Goal: Communication & Community: Answer question/provide support

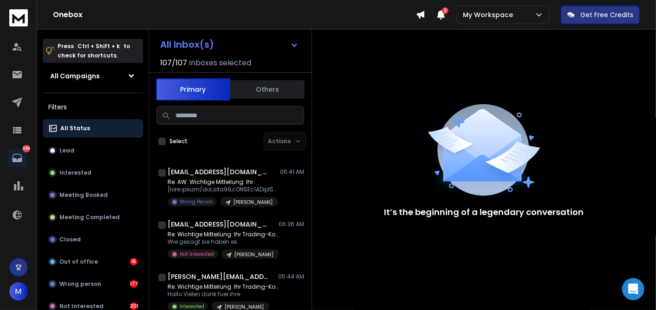
click at [265, 87] on button "Others" at bounding box center [267, 89] width 74 height 20
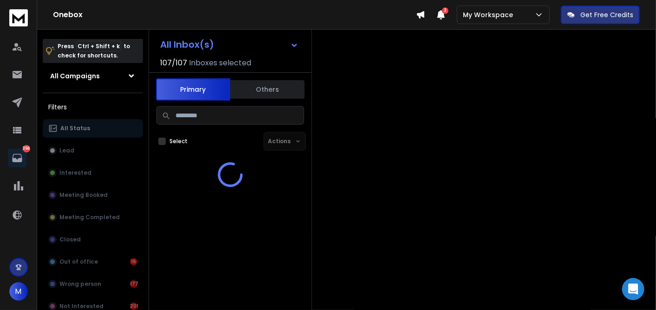
click at [164, 85] on button "Primary" at bounding box center [193, 89] width 74 height 22
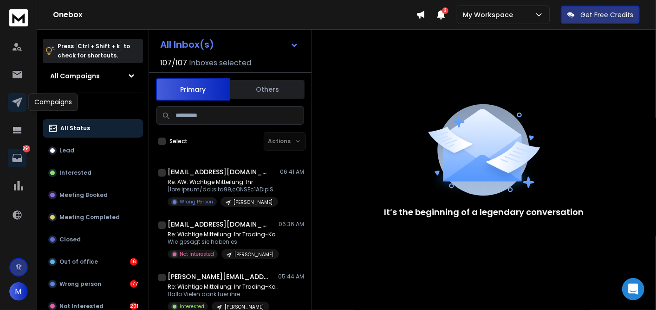
click at [14, 93] on link at bounding box center [17, 102] width 19 height 19
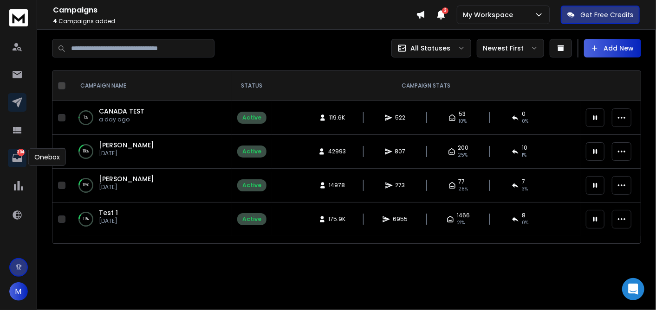
click at [19, 151] on p "394" at bounding box center [20, 152] width 7 height 7
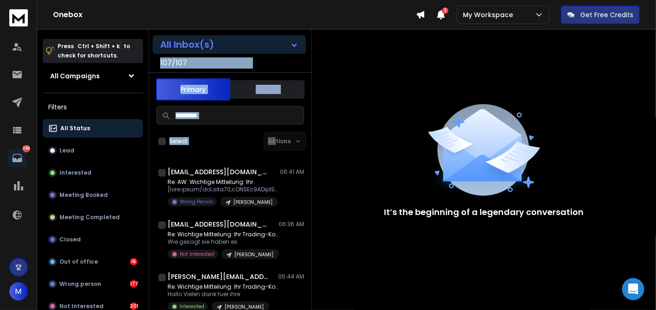
drag, startPoint x: 277, startPoint y: 137, endPoint x: 296, endPoint y: 38, distance: 100.5
click at [296, 38] on div "All Inbox(s) 107 / 107 Inboxes selected Primary Others Select Actions [EMAIL_AD…" at bounding box center [230, 185] width 162 height 310
click at [296, 38] on button "All Inbox(s)" at bounding box center [229, 44] width 153 height 19
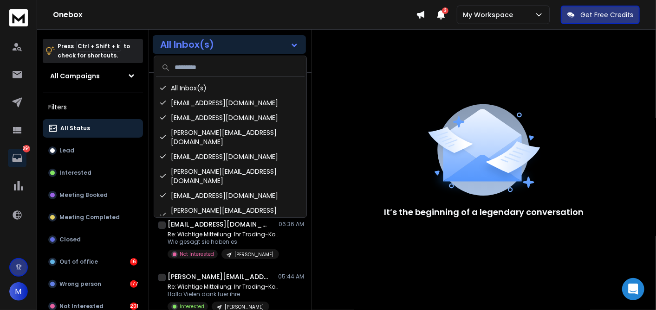
click at [296, 38] on button "All Inbox(s)" at bounding box center [229, 44] width 153 height 19
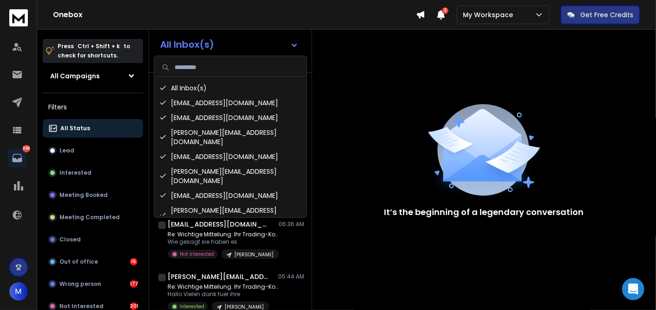
click at [335, 103] on div "It’s the beginning of a legendary conversation" at bounding box center [484, 162] width 344 height 264
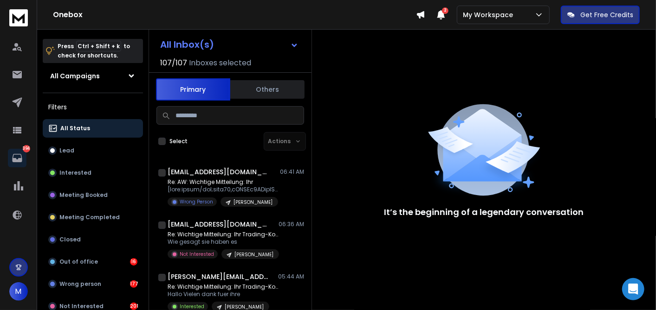
click at [258, 90] on button "Others" at bounding box center [267, 89] width 74 height 20
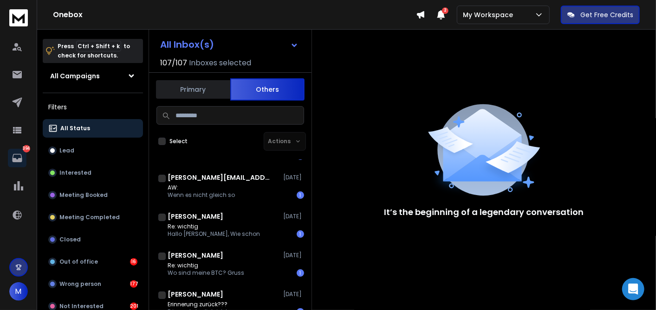
scroll to position [1789, 0]
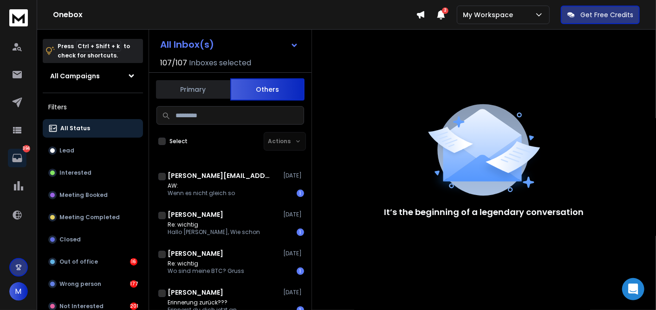
click at [225, 100] on div "Primary Others Select Actions [PERSON_NAME] [DATE] Aw: Re: Aw: [PERSON_NAME] hi…" at bounding box center [230, 234] width 162 height 309
click at [224, 95] on button "Primary" at bounding box center [193, 89] width 74 height 20
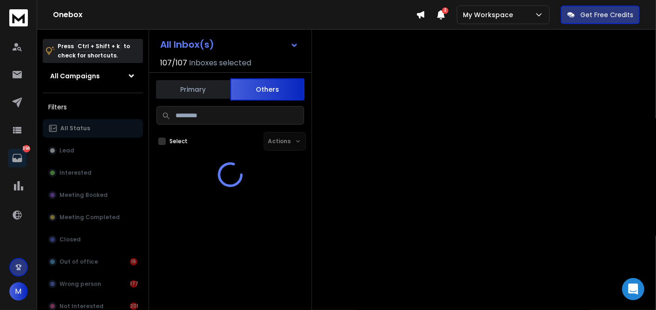
click at [266, 82] on button "Others" at bounding box center [267, 89] width 74 height 22
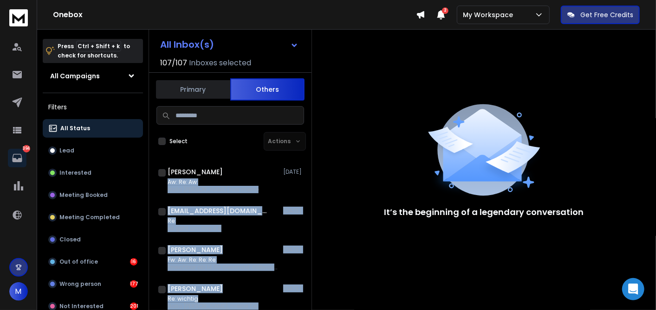
drag, startPoint x: 308, startPoint y: 170, endPoint x: 311, endPoint y: 315, distance: 144.3
click at [311, 310] on html "Get only verified leads with our AI-powered Lead Finder, starting at $22/mo Try…" at bounding box center [328, 155] width 656 height 310
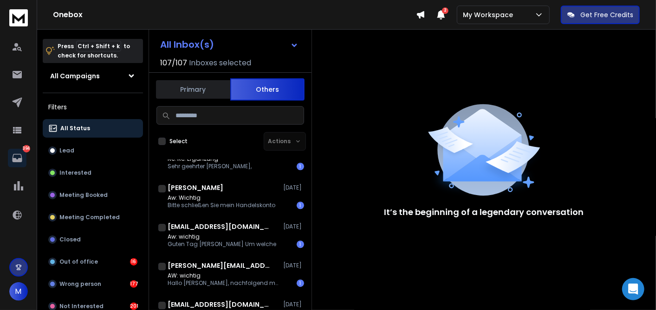
scroll to position [1402, 0]
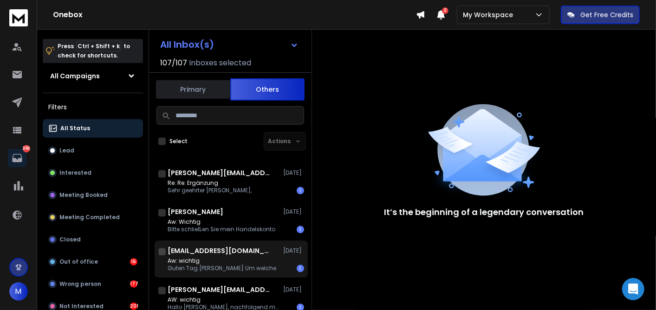
click at [248, 266] on p "Guten Tag [PERSON_NAME] Um welche" at bounding box center [221, 268] width 109 height 7
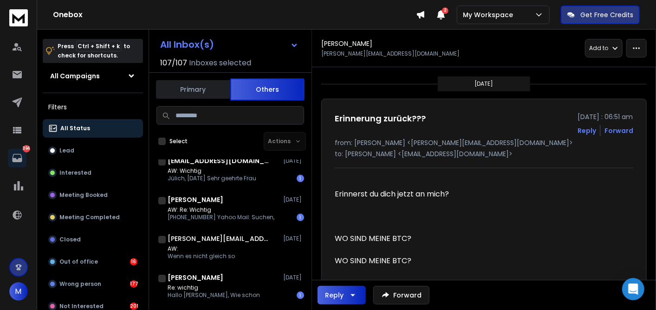
scroll to position [1789, 0]
